Goal: Check status

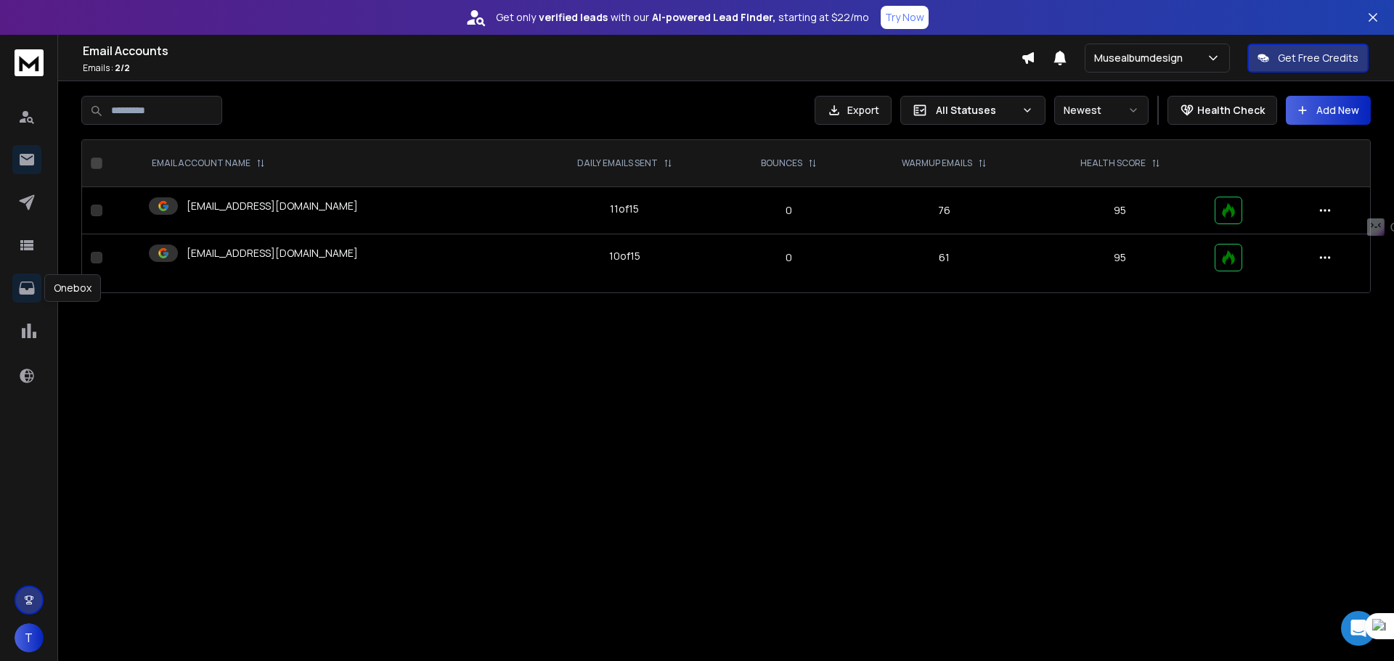
click at [33, 298] on link at bounding box center [26, 288] width 29 height 29
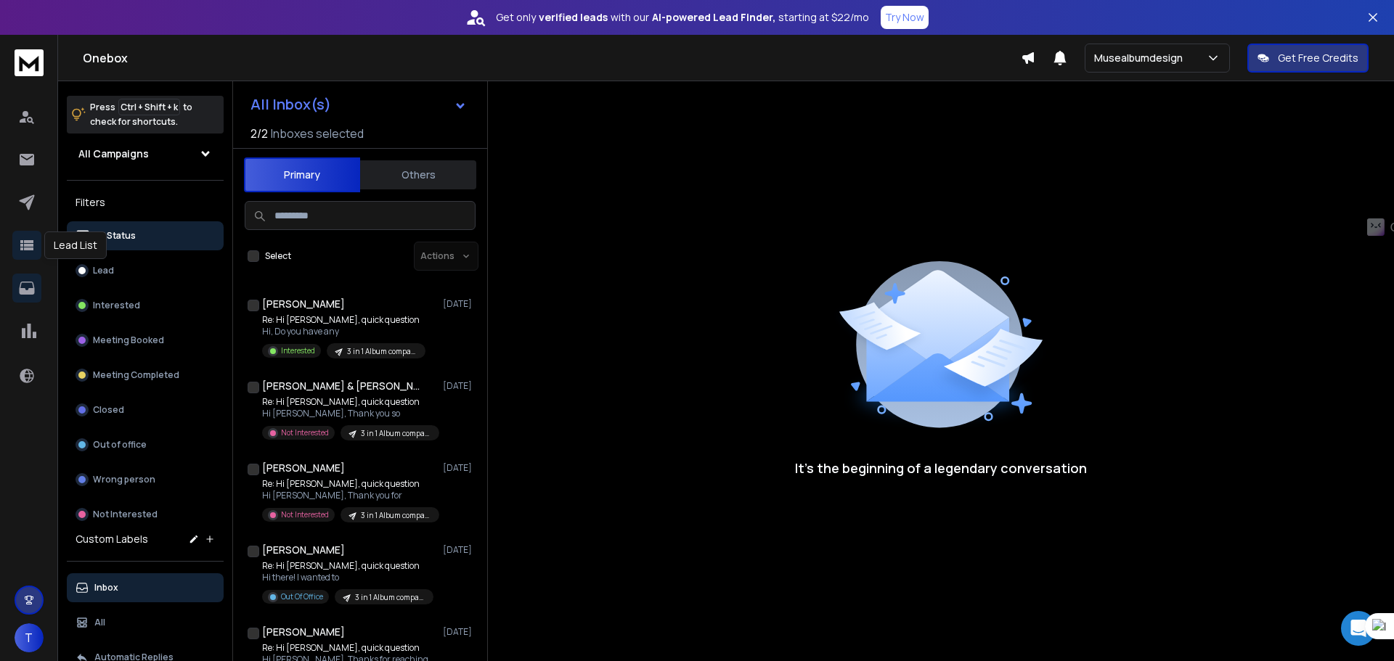
click at [30, 237] on icon at bounding box center [26, 245] width 17 height 17
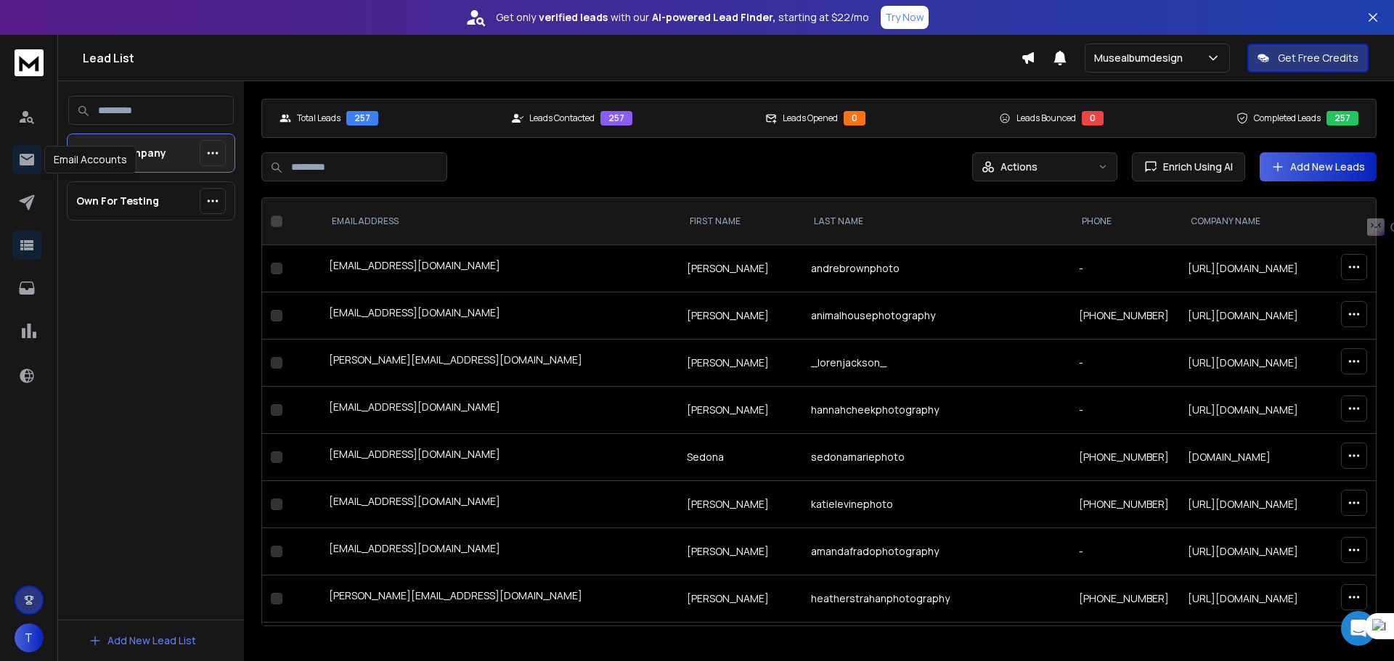
click at [31, 165] on icon at bounding box center [27, 160] width 15 height 12
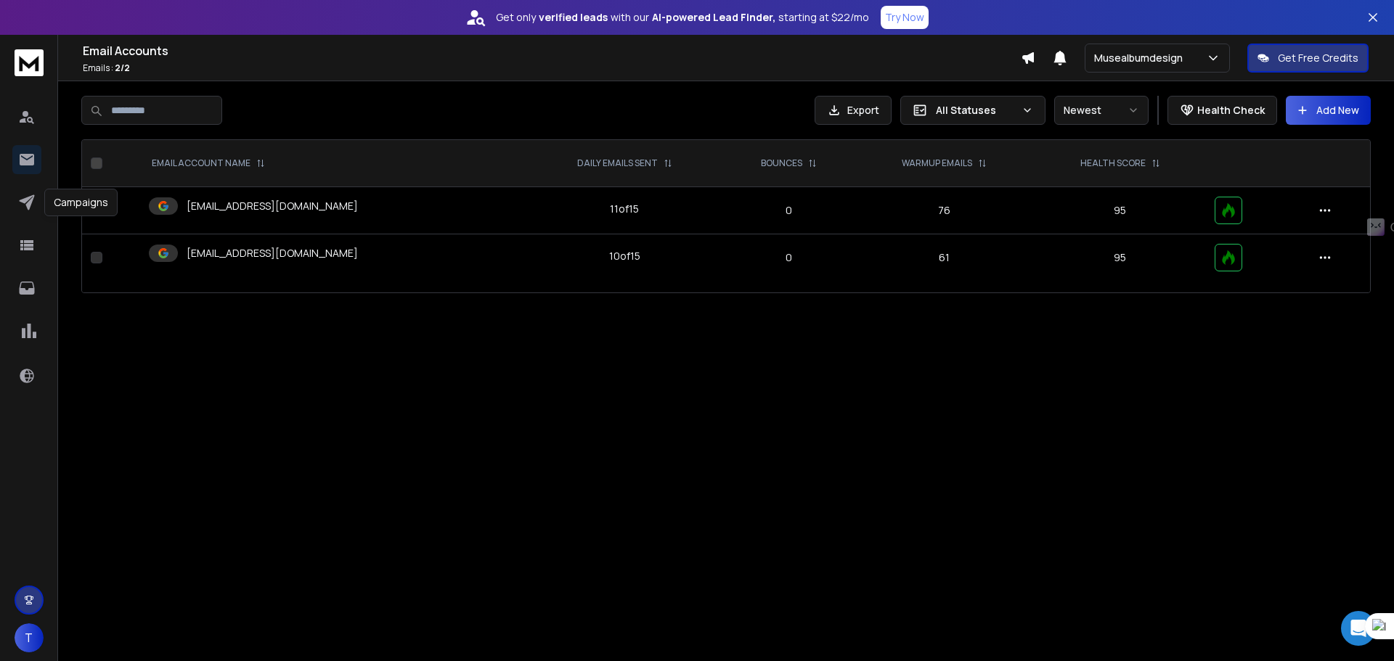
click at [25, 218] on div at bounding box center [28, 205] width 33 height 34
click at [25, 205] on icon at bounding box center [26, 202] width 17 height 17
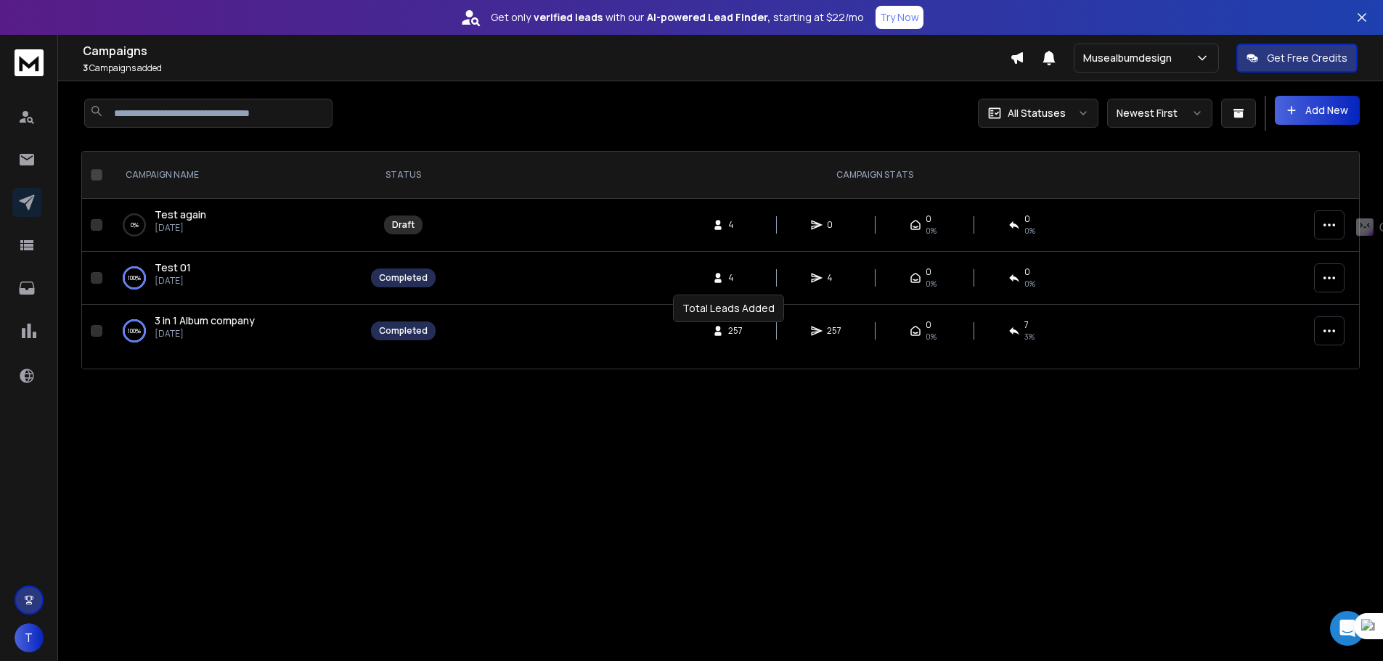
click at [736, 330] on span "257" at bounding box center [735, 331] width 15 height 12
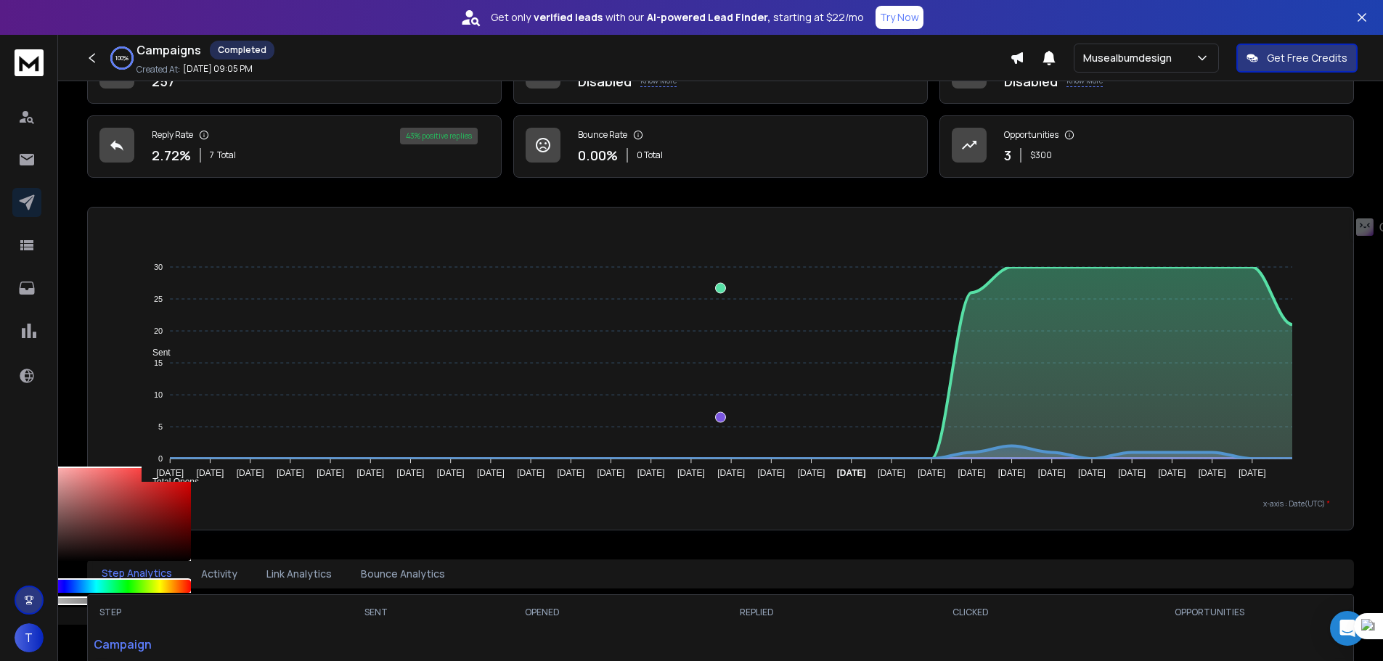
scroll to position [280, 0]
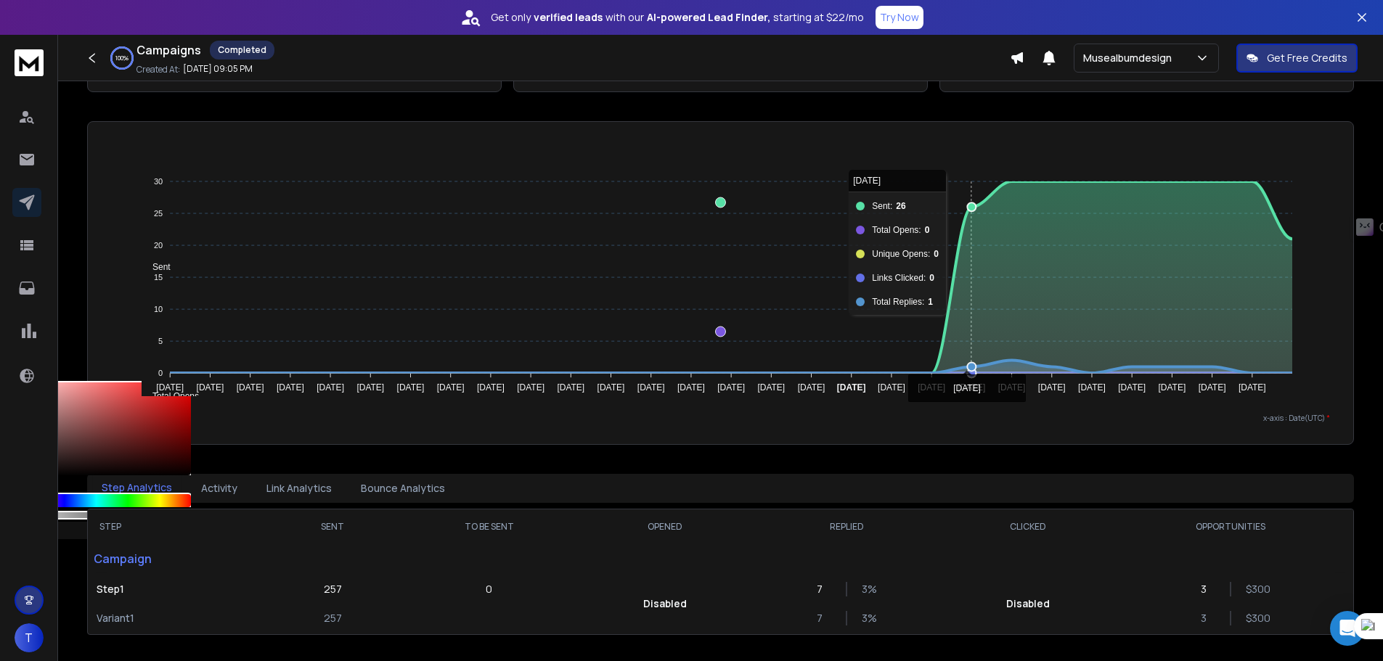
drag, startPoint x: 1012, startPoint y: 183, endPoint x: 988, endPoint y: 198, distance: 28.4
click at [988, 198] on foreignobject "Sent Total Opens Unique Opens Links Clicked Total Replies" at bounding box center [721, 269] width 1158 height 254
